Goal: Task Accomplishment & Management: Use online tool/utility

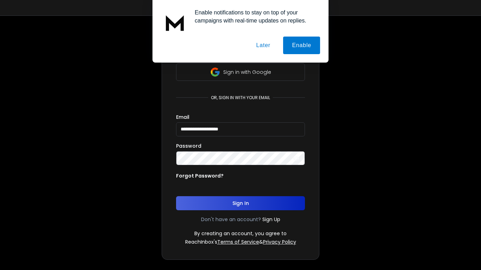
type input "**********"
click at [240, 203] on button "Sign In" at bounding box center [240, 203] width 129 height 14
